Goal: Task Accomplishment & Management: Complete application form

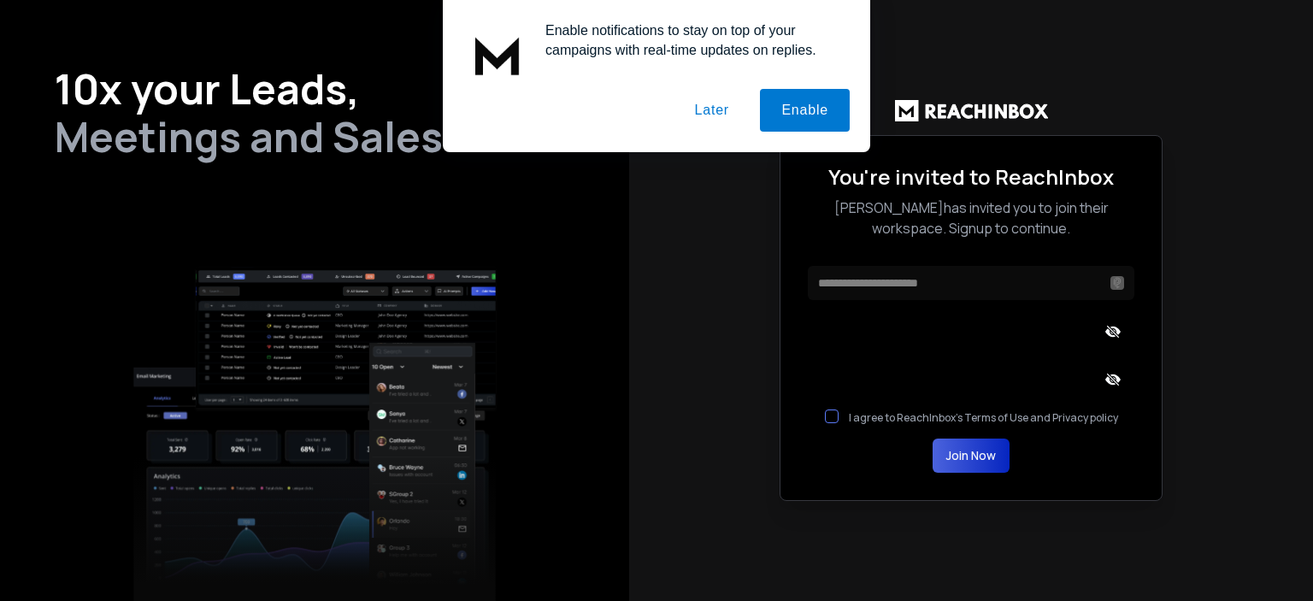
click at [1110, 380] on icon at bounding box center [1112, 379] width 15 height 15
click at [1114, 334] on icon at bounding box center [1112, 331] width 15 height 15
click at [960, 453] on button "Join Now" at bounding box center [971, 456] width 77 height 34
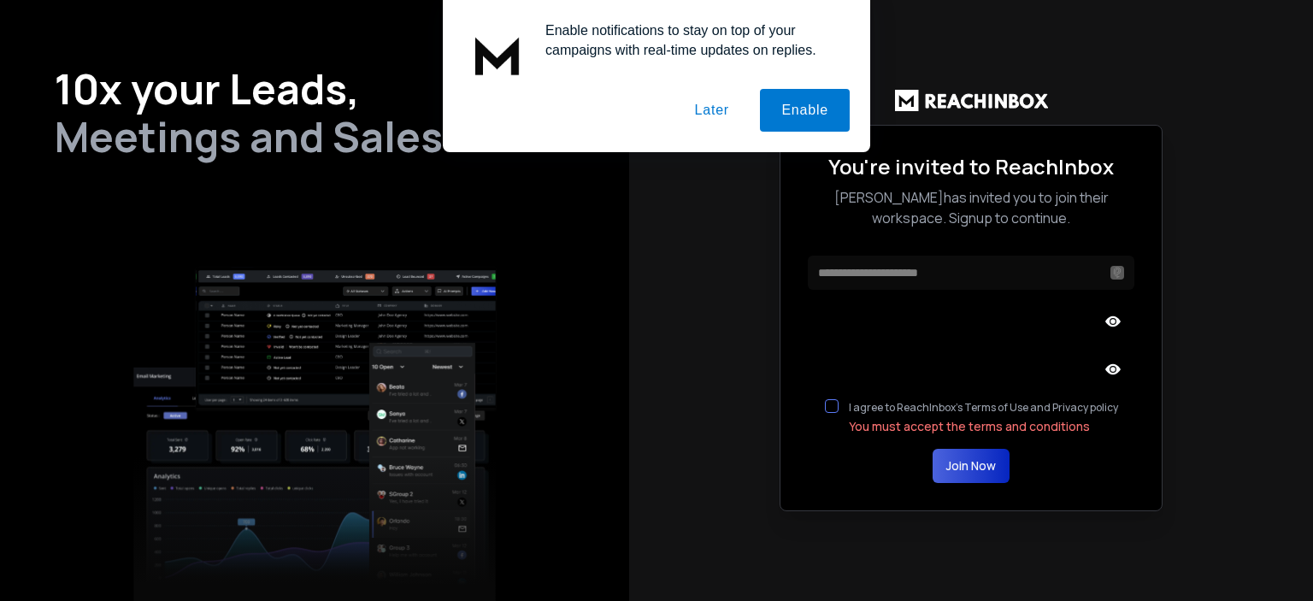
click at [828, 409] on button "I agree to ReachInbox's Terms of Use and Privacy policy" at bounding box center [832, 406] width 14 height 14
click at [829, 410] on button "I agree to ReachInbox's Terms of Use and Privacy policy" at bounding box center [832, 406] width 14 height 14
click at [833, 406] on button "I agree to ReachInbox's Terms of Use and Privacy policy" at bounding box center [832, 406] width 14 height 14
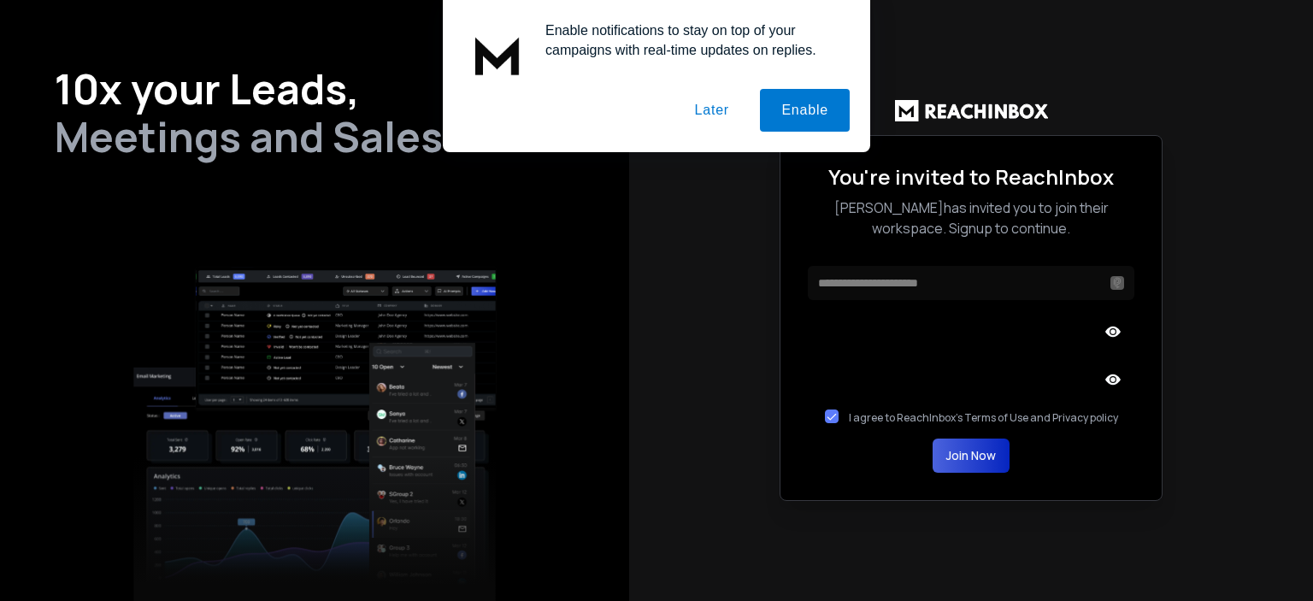
click at [958, 457] on button "Join Now" at bounding box center [971, 456] width 77 height 34
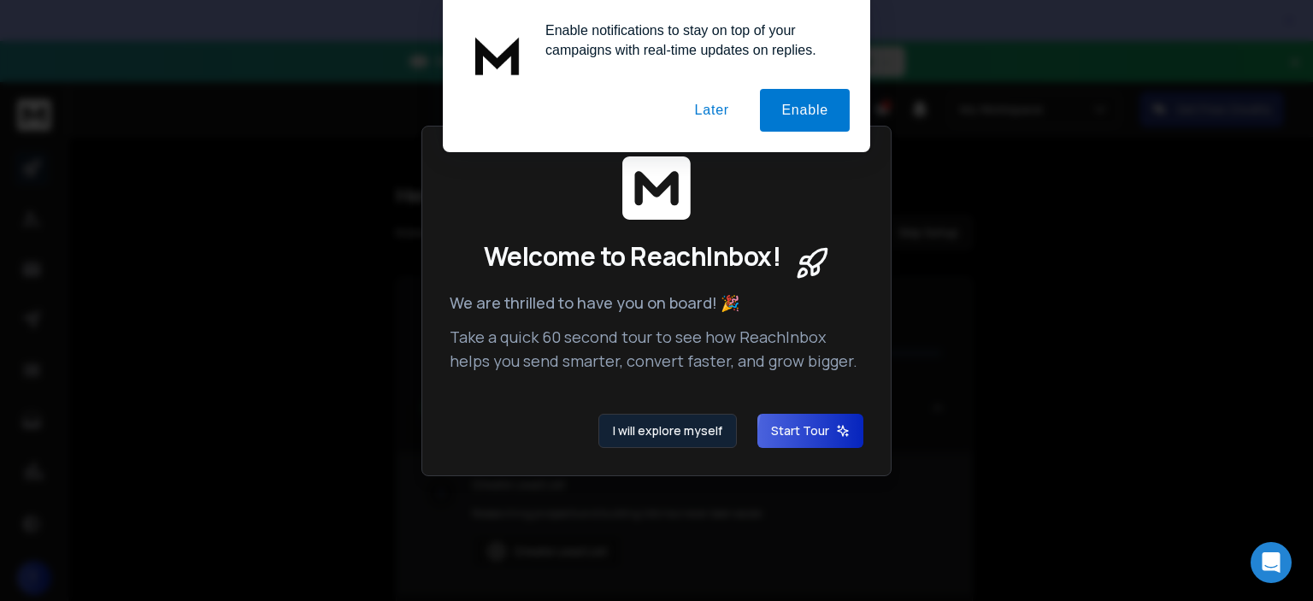
click at [703, 427] on button "I will explore myself" at bounding box center [667, 431] width 138 height 34
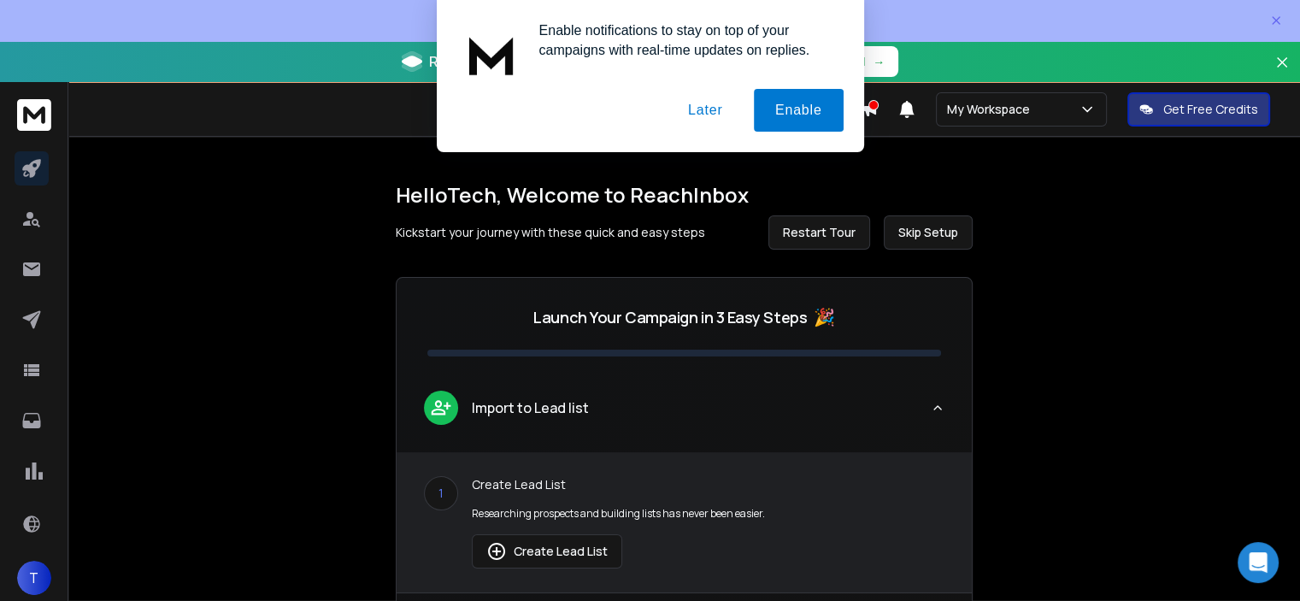
click at [716, 112] on button "Later" at bounding box center [705, 110] width 77 height 43
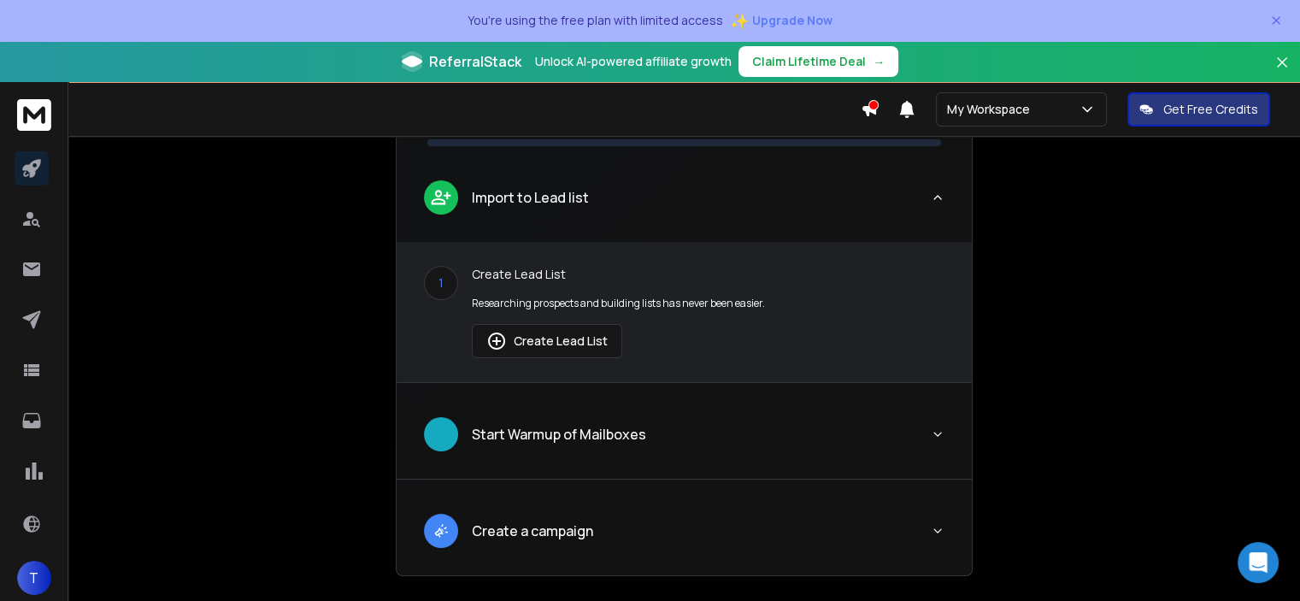
scroll to position [229, 0]
